Goal: Task Accomplishment & Management: Use online tool/utility

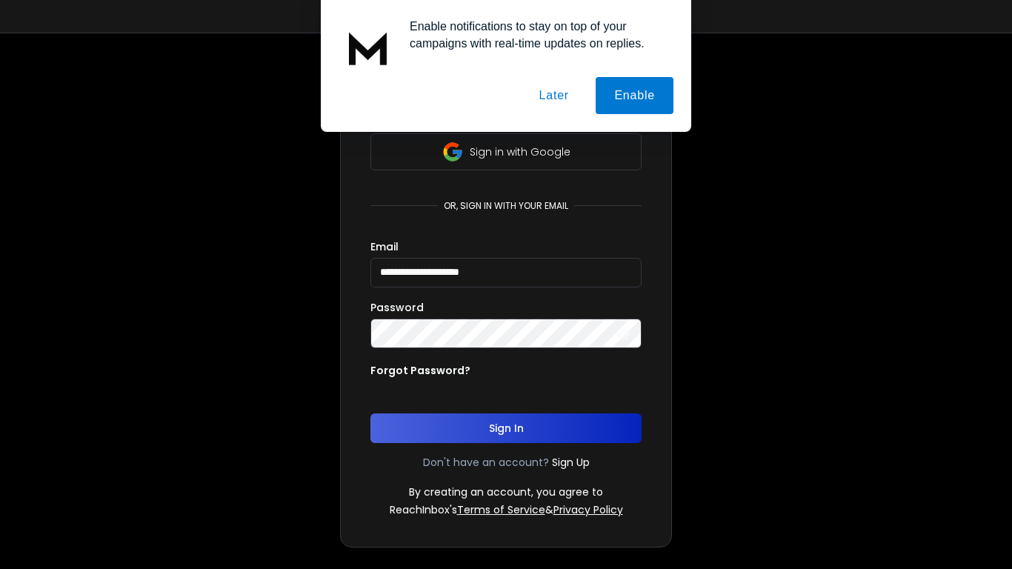
type input "**********"
click at [506, 428] on button "Sign In" at bounding box center [505, 428] width 271 height 30
